Goal: Task Accomplishment & Management: Manage account settings

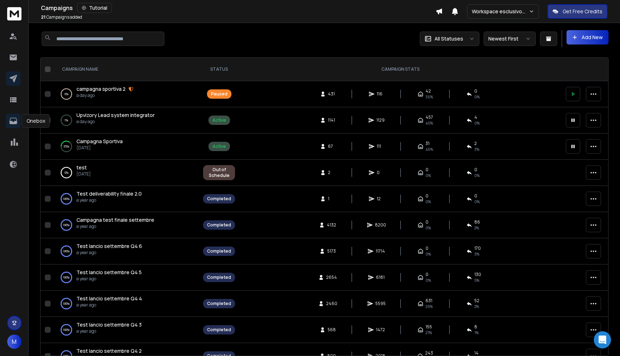
click at [9, 123] on icon at bounding box center [13, 121] width 9 height 9
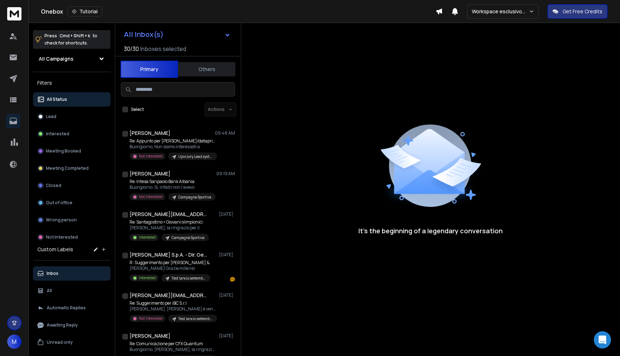
click at [216, 73] on button "Others" at bounding box center [206, 69] width 57 height 16
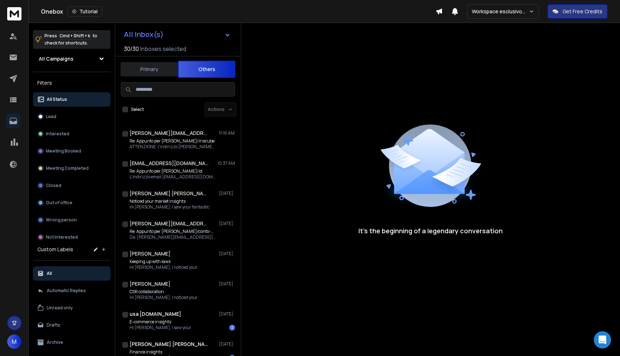
click at [155, 73] on button "Primary" at bounding box center [149, 69] width 57 height 16
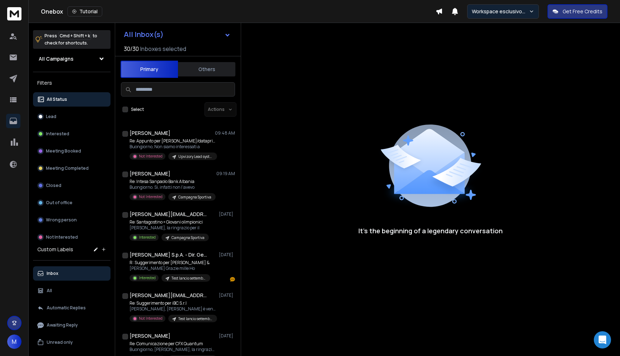
click at [513, 11] on p "Workspace esclusivo upvizory" at bounding box center [500, 11] width 57 height 7
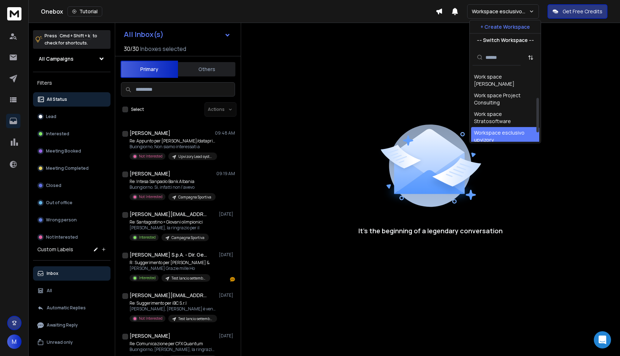
scroll to position [60, 0]
click at [500, 91] on div "Work space Project Consulting" at bounding box center [505, 96] width 62 height 14
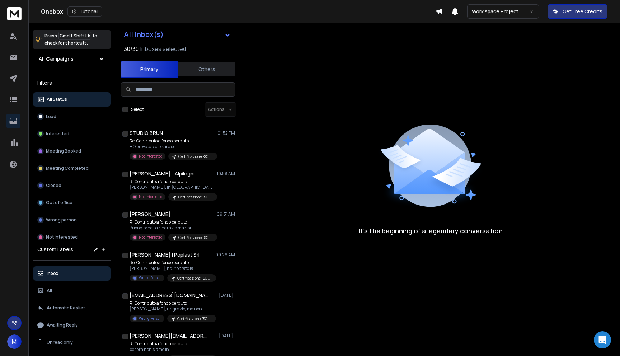
click at [212, 70] on button "Others" at bounding box center [206, 69] width 57 height 16
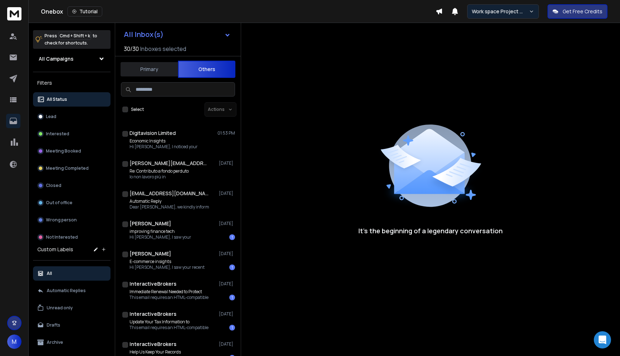
click at [517, 10] on p "Work space Project Consulting" at bounding box center [500, 11] width 57 height 7
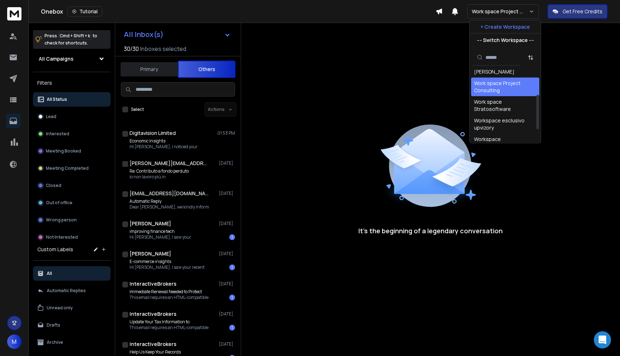
scroll to position [70, 0]
click at [511, 98] on div "Work space Stratosoftware" at bounding box center [505, 104] width 62 height 14
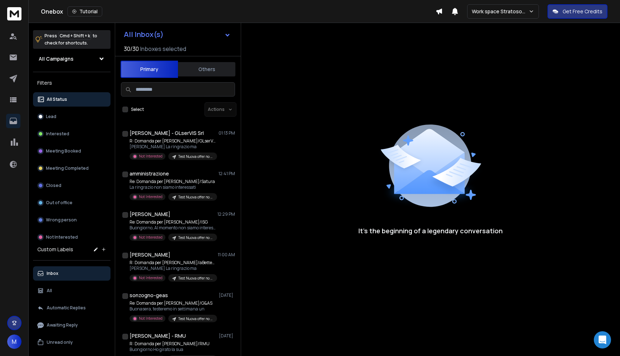
click at [215, 67] on button "Others" at bounding box center [206, 69] width 57 height 16
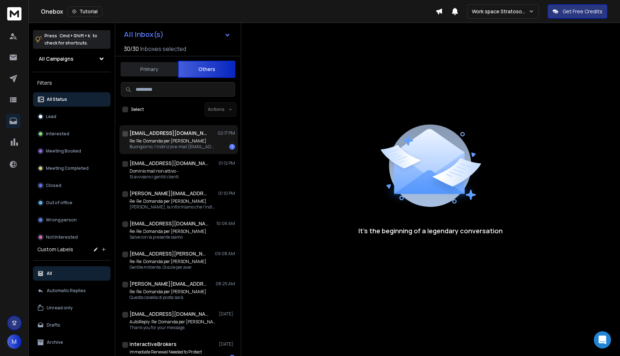
click at [201, 138] on div "fgiacomini@effectogroup.com 02:17 PM Re: Re: Domanda per Flavio Buongiorno, l'i…" at bounding box center [183, 140] width 106 height 20
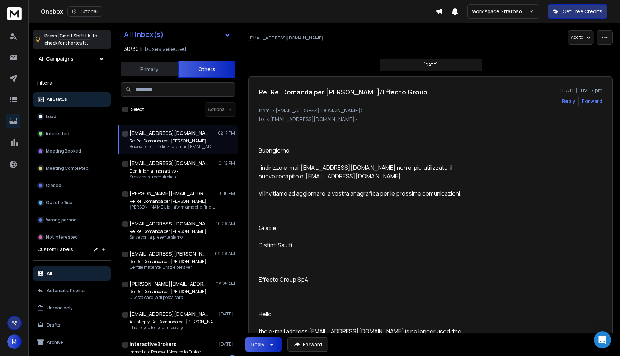
click at [147, 61] on div "All Inbox(s) 30 / 30 Inboxes selected Primary Others Select Actions fgiacomini@…" at bounding box center [178, 201] width 126 height 356
click at [146, 69] on button "Primary" at bounding box center [149, 69] width 57 height 16
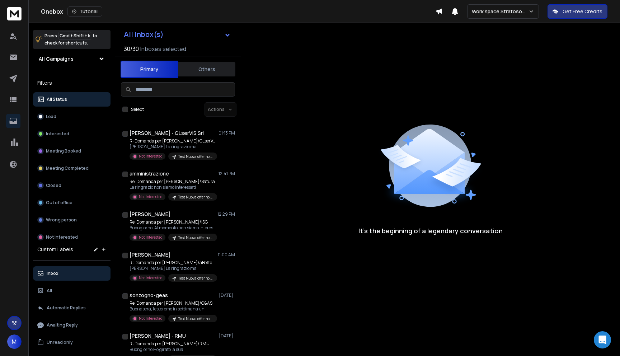
click at [207, 68] on button "Others" at bounding box center [206, 69] width 57 height 16
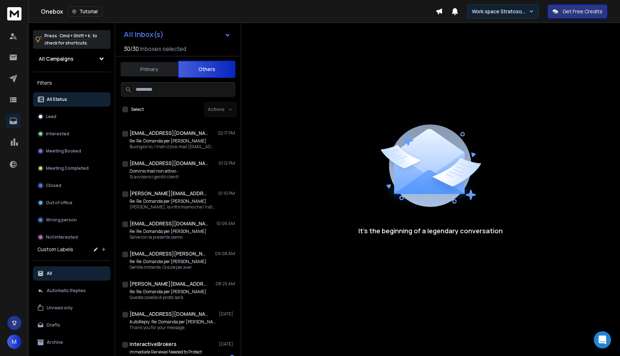
click at [511, 6] on button "Work space Stratosoftware" at bounding box center [503, 11] width 72 height 14
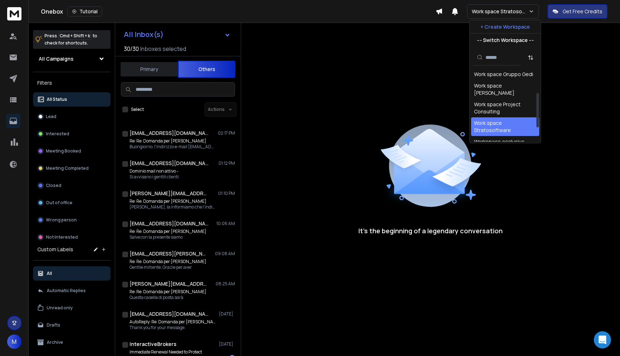
scroll to position [76, 0]
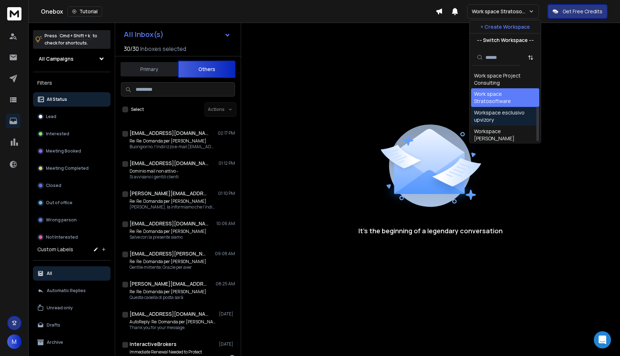
click at [498, 109] on div "Workspace esclusivo upvizory" at bounding box center [505, 116] width 62 height 14
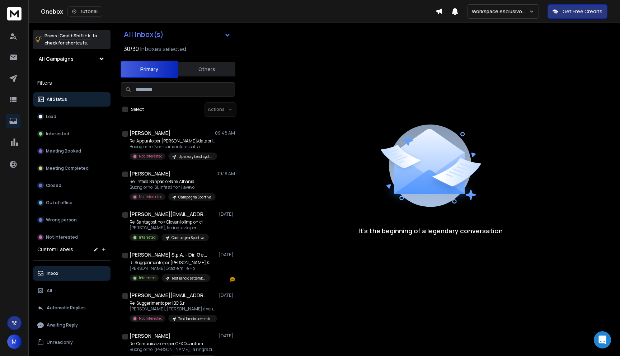
click at [201, 75] on button "Others" at bounding box center [206, 69] width 57 height 16
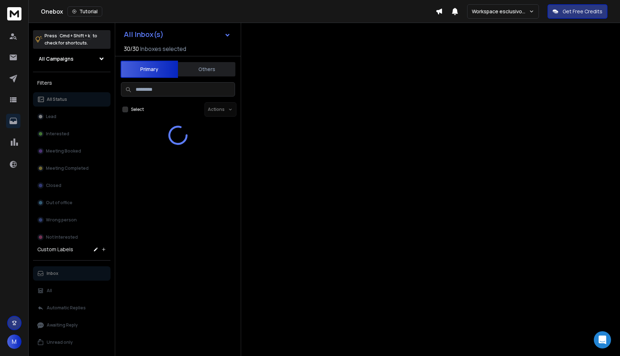
click at [149, 65] on button "Primary" at bounding box center [149, 69] width 57 height 17
